Goal: Navigation & Orientation: Find specific page/section

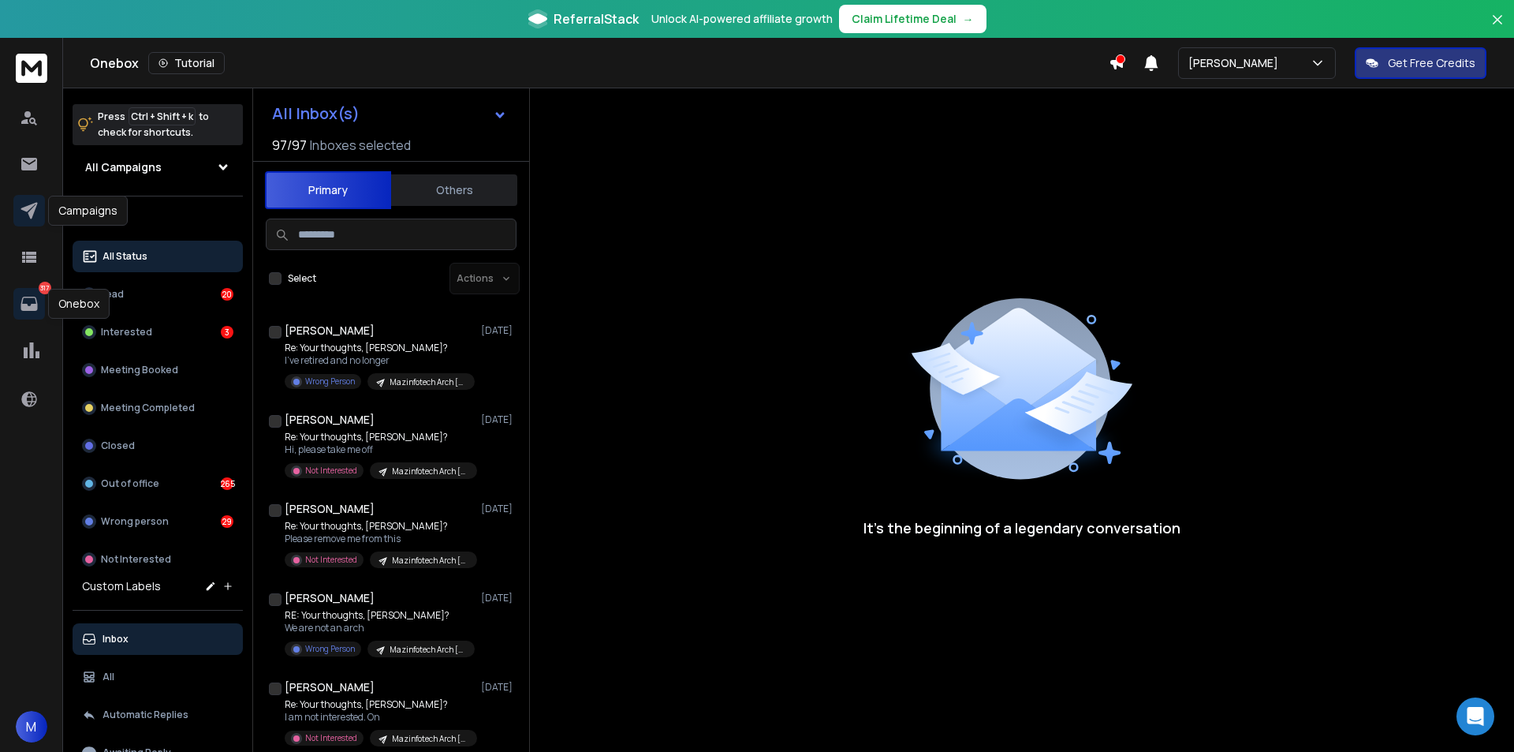
click at [16, 220] on link at bounding box center [29, 211] width 32 height 32
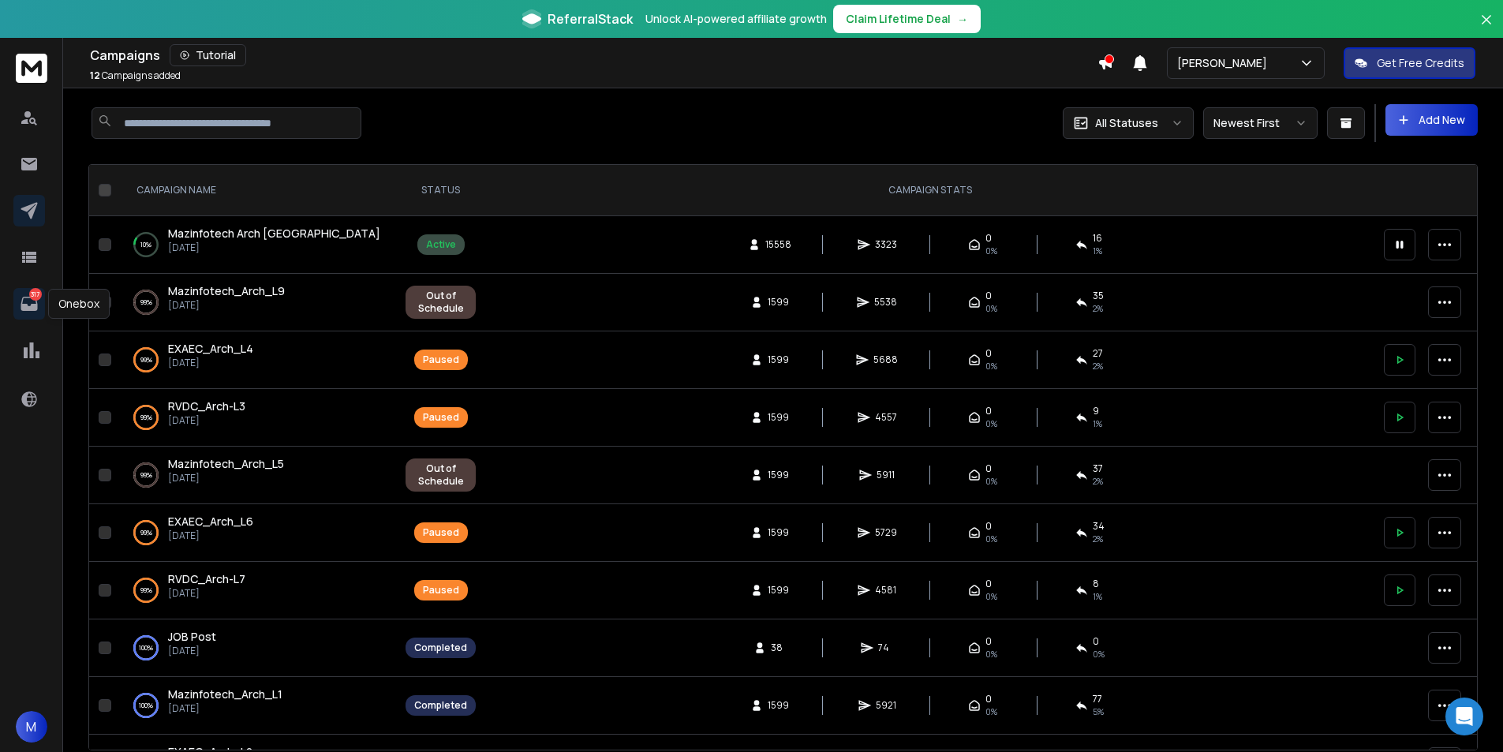
click at [22, 303] on icon at bounding box center [29, 303] width 19 height 19
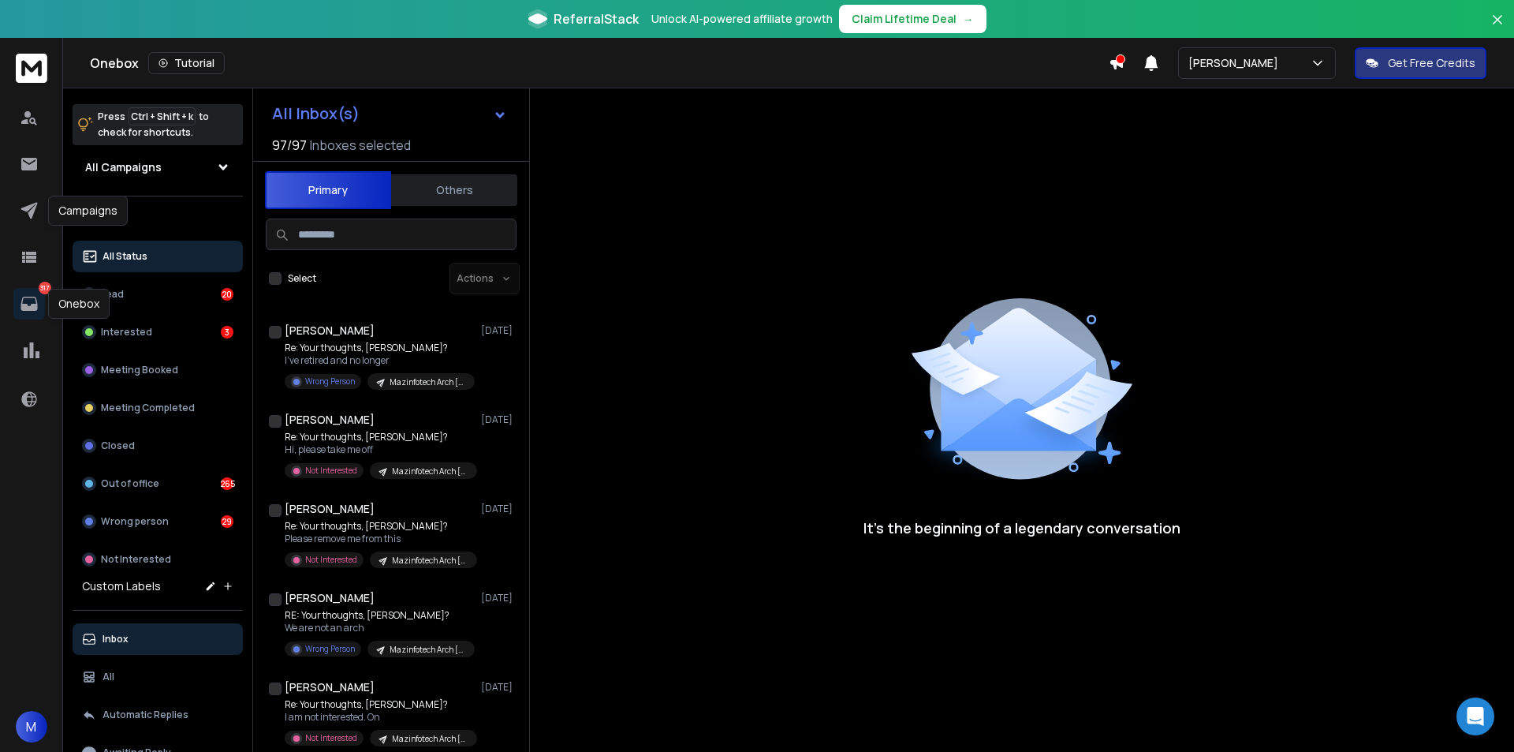
click at [28, 222] on link at bounding box center [29, 211] width 32 height 32
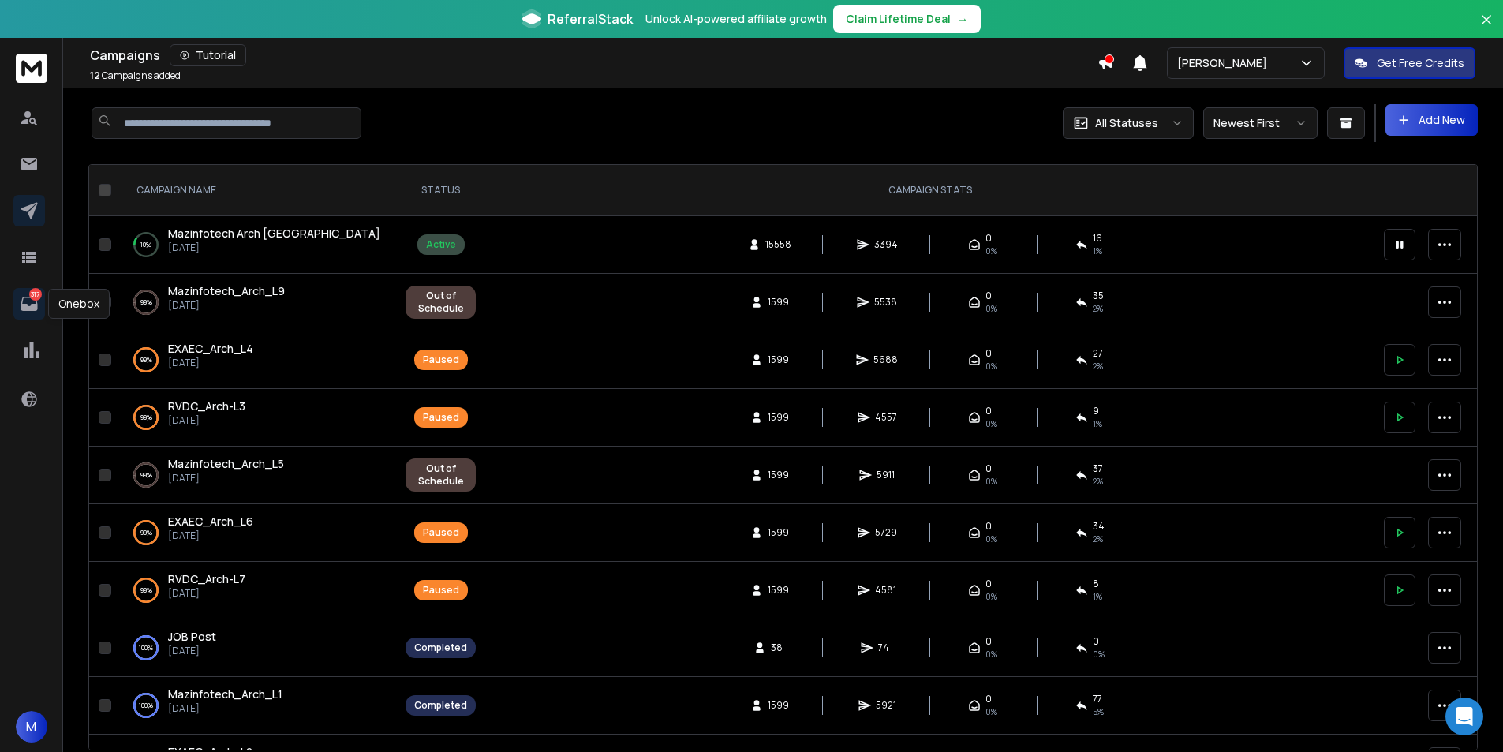
click at [32, 290] on p "317" at bounding box center [35, 294] width 13 height 13
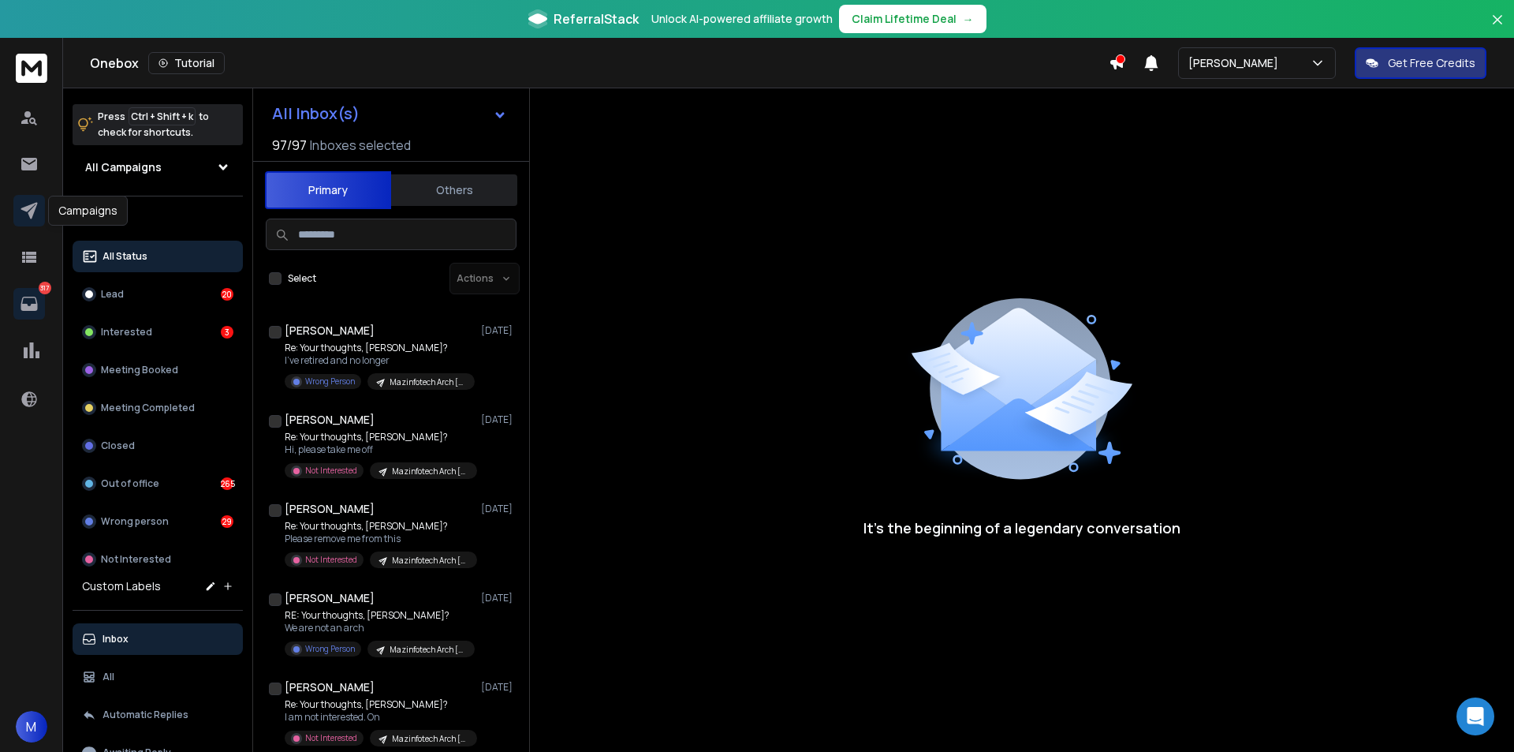
click at [29, 206] on icon at bounding box center [29, 211] width 17 height 17
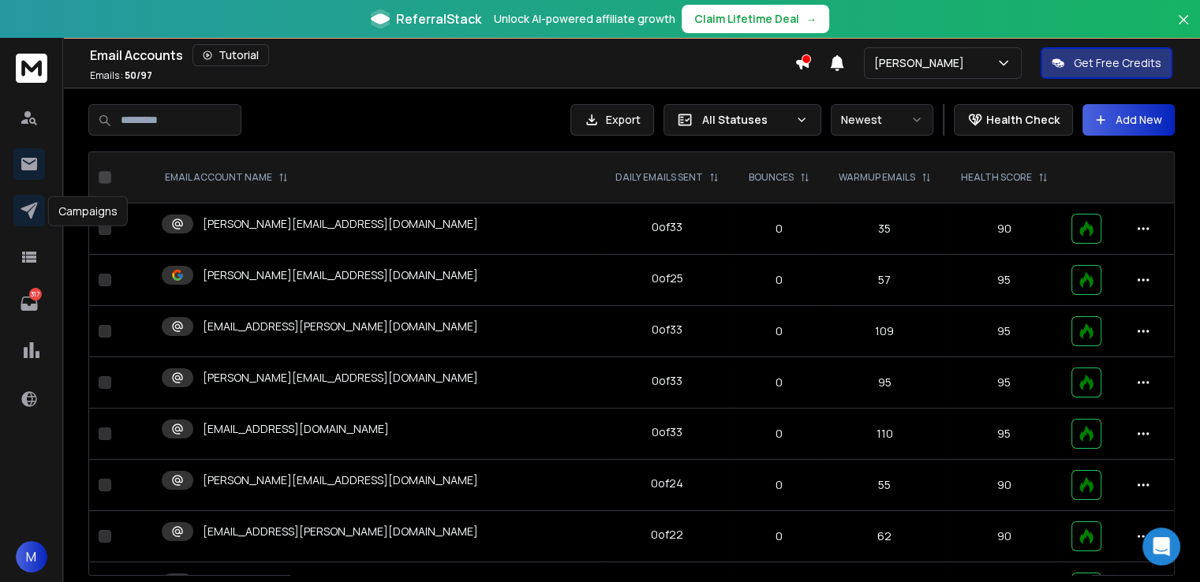
click at [32, 209] on icon at bounding box center [29, 211] width 17 height 17
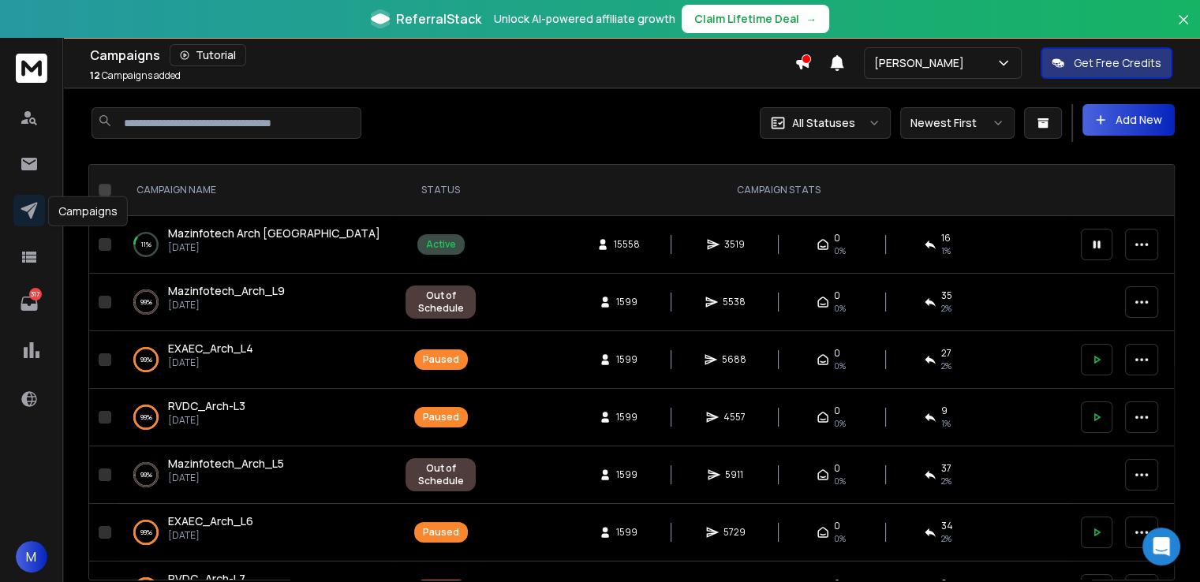
click at [24, 211] on icon at bounding box center [29, 211] width 17 height 17
